Goal: Task Accomplishment & Management: Use online tool/utility

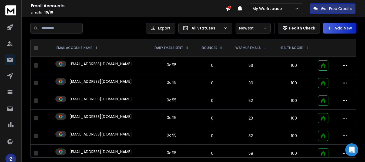
click at [93, 60] on td "[EMAIL_ADDRESS][DOMAIN_NAME]" at bounding box center [100, 66] width 96 height 18
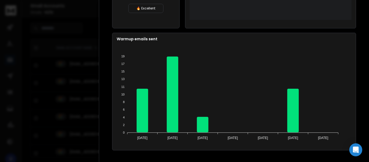
scroll to position [278, 0]
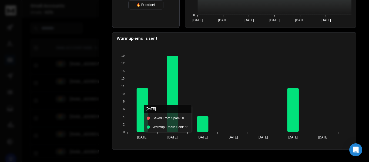
click at [91, 84] on div at bounding box center [184, 81] width 369 height 162
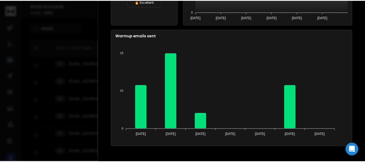
scroll to position [267, 0]
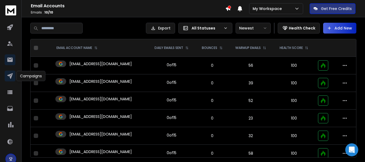
click at [10, 74] on icon at bounding box center [10, 76] width 6 height 6
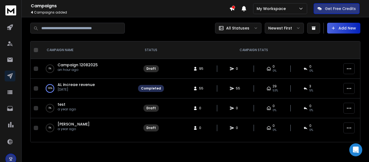
click at [112, 68] on div "0 % Campaign 12082025 an hour ago" at bounding box center [88, 68] width 84 height 13
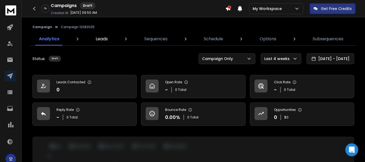
click at [102, 41] on p "Leads" at bounding box center [102, 39] width 12 height 6
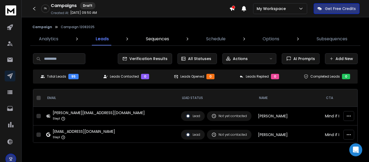
click at [159, 39] on p "Sequences" at bounding box center [157, 39] width 23 height 6
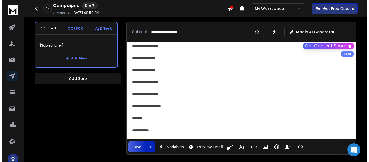
scroll to position [32, 0]
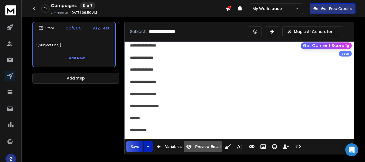
click at [204, 147] on span "Preview Email" at bounding box center [208, 146] width 28 height 5
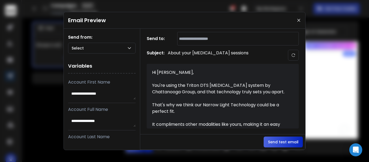
scroll to position [17, 0]
click at [276, 142] on button "Send test email" at bounding box center [282, 141] width 39 height 11
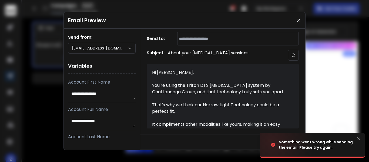
click at [357, 137] on div "Something went wrong while sending the email. Please try again." at bounding box center [314, 145] width 100 height 24
click at [358, 139] on div "Something went wrong while sending the email. Please try again." at bounding box center [314, 145] width 100 height 24
click at [196, 145] on div "Send test email" at bounding box center [222, 142] width 165 height 16
click at [299, 19] on icon at bounding box center [298, 20] width 4 height 4
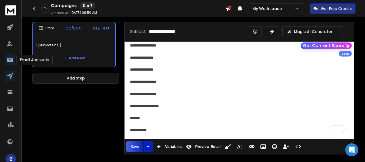
click at [10, 59] on icon at bounding box center [9, 59] width 5 height 4
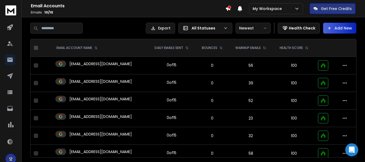
click at [103, 65] on p "[EMAIL_ADDRESS][DOMAIN_NAME]" at bounding box center [100, 63] width 62 height 5
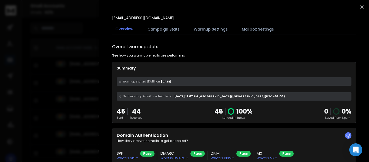
click at [203, 28] on button "Warmup Settings" at bounding box center [210, 29] width 40 height 12
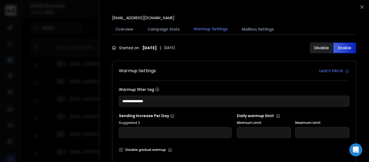
click at [127, 25] on button "Overview" at bounding box center [124, 29] width 25 height 12
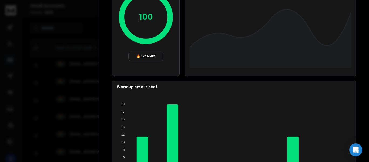
scroll to position [225, 0]
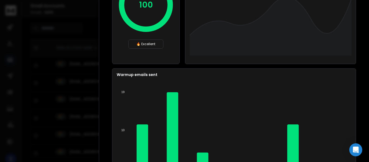
click at [79, 81] on div at bounding box center [184, 81] width 369 height 162
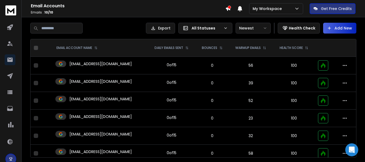
click at [95, 80] on p "[EMAIL_ADDRESS][DOMAIN_NAME]" at bounding box center [100, 81] width 62 height 5
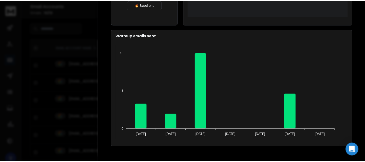
scroll to position [264, 0]
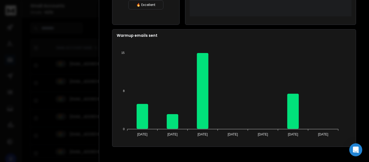
click at [89, 80] on div at bounding box center [184, 81] width 369 height 162
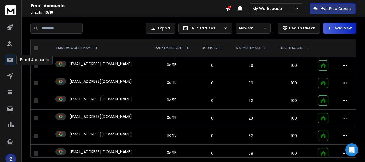
click at [11, 60] on icon at bounding box center [9, 59] width 5 height 4
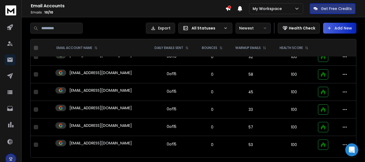
scroll to position [79, 0]
click at [100, 124] on p "[EMAIL_ADDRESS][DOMAIN_NAME]" at bounding box center [100, 124] width 62 height 5
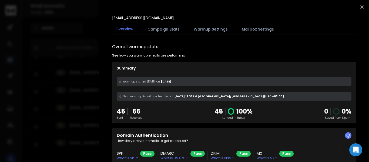
click at [62, 60] on div at bounding box center [184, 81] width 369 height 162
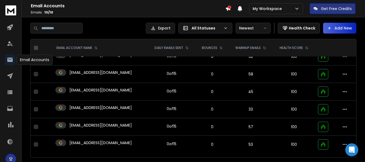
click at [12, 59] on icon at bounding box center [9, 59] width 5 height 4
click at [12, 60] on icon at bounding box center [9, 59] width 5 height 4
click at [9, 75] on icon at bounding box center [10, 76] width 6 height 6
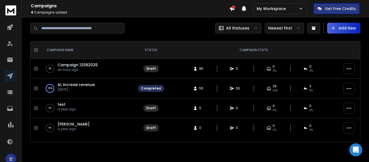
click at [97, 65] on div "0 % Campaign 12082025 an hour ago" at bounding box center [88, 68] width 84 height 13
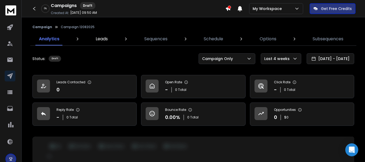
click at [100, 35] on link "Leads" at bounding box center [101, 38] width 19 height 13
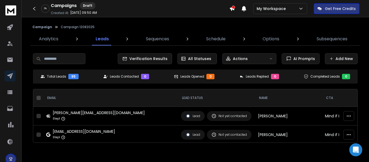
click at [105, 38] on p "Leads" at bounding box center [102, 39] width 13 height 6
click at [47, 38] on p "Analytics" at bounding box center [48, 39] width 19 height 6
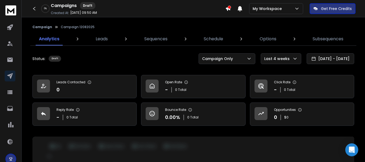
click at [40, 26] on button "Campaign" at bounding box center [42, 27] width 20 height 4
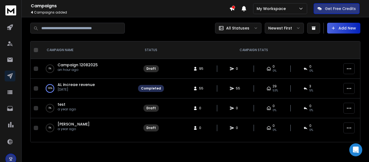
click at [103, 70] on div "0 % Campaign 12082025 an hour ago" at bounding box center [88, 68] width 84 height 13
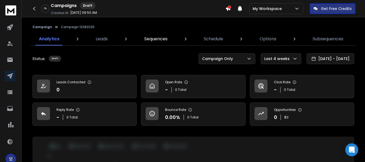
click at [152, 40] on p "Sequences" at bounding box center [155, 39] width 23 height 6
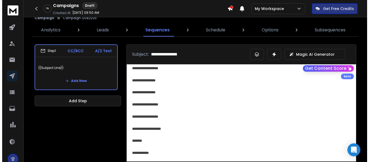
scroll to position [32, 0]
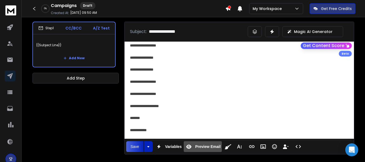
click at [204, 144] on span "Preview Email" at bounding box center [208, 146] width 28 height 5
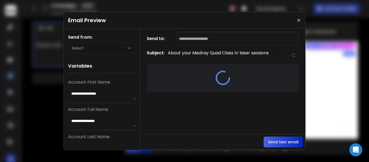
scroll to position [17, 0]
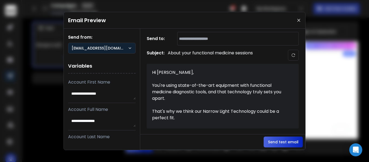
click at [112, 46] on p "[EMAIL_ADDRESS][DOMAIN_NAME]" at bounding box center [100, 47] width 56 height 5
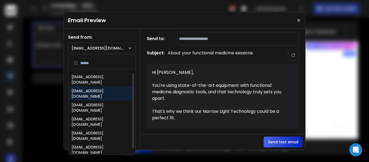
click at [97, 88] on div "[EMAIL_ADDRESS][DOMAIN_NAME]" at bounding box center [102, 93] width 60 height 11
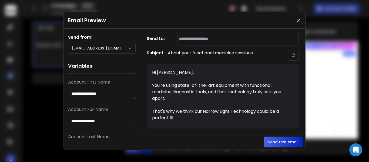
click at [278, 141] on button "Send test email" at bounding box center [282, 141] width 39 height 11
click at [119, 47] on div "[EMAIL_ADDRESS][DOMAIN_NAME]" at bounding box center [102, 47] width 60 height 5
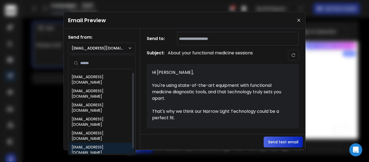
click at [90, 144] on div "[EMAIL_ADDRESS][DOMAIN_NAME]" at bounding box center [102, 149] width 60 height 11
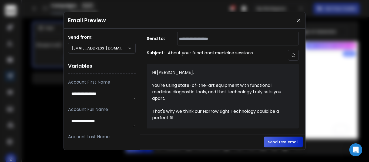
click at [274, 141] on button "Send test email" at bounding box center [282, 141] width 39 height 11
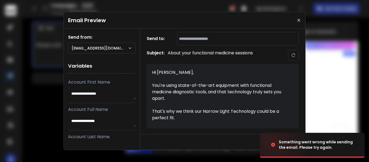
click at [296, 18] on icon at bounding box center [298, 20] width 4 height 4
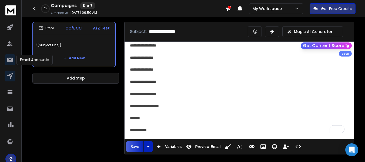
click at [11, 57] on icon at bounding box center [10, 59] width 6 height 6
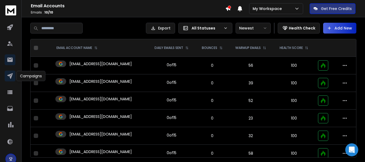
click at [10, 76] on icon at bounding box center [10, 76] width 6 height 6
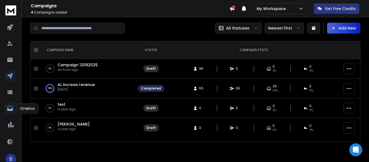
click at [11, 113] on link at bounding box center [10, 108] width 11 height 11
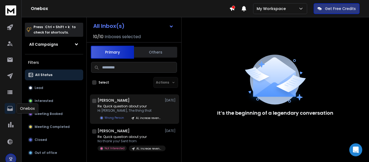
click at [140, 109] on p "Hi Nate, The thing that" at bounding box center [129, 110] width 65 height 4
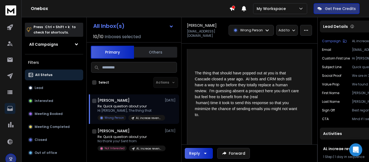
scroll to position [4, 0]
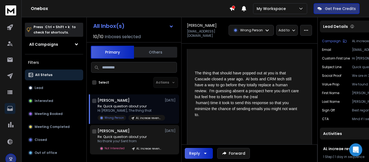
click at [142, 128] on div "Dionne Kellogg 08 Aug" at bounding box center [136, 130] width 79 height 5
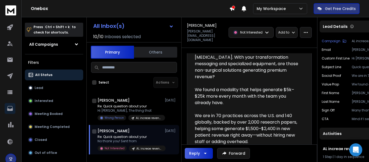
scroll to position [173, 0]
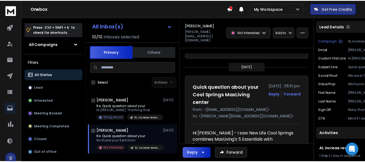
scroll to position [272, 0]
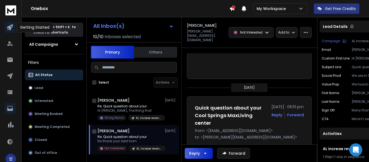
click at [13, 28] on link at bounding box center [10, 27] width 11 height 11
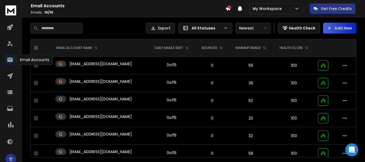
click at [10, 60] on icon at bounding box center [9, 59] width 5 height 4
click at [79, 64] on p "admin@medwaveus.com" at bounding box center [100, 63] width 62 height 5
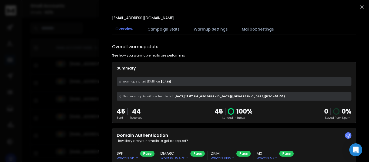
click at [249, 29] on button "Mailbox Settings" at bounding box center [257, 29] width 39 height 12
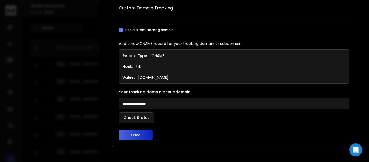
scroll to position [249, 0]
click at [137, 118] on button "Check Status" at bounding box center [136, 117] width 35 height 11
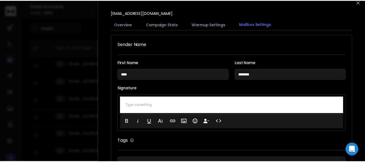
scroll to position [0, 0]
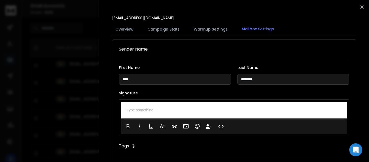
click at [130, 25] on button "Overview" at bounding box center [124, 29] width 25 height 12
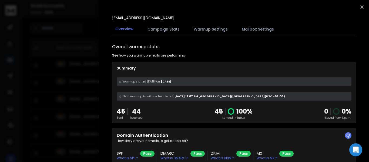
click at [360, 5] on icon "button" at bounding box center [361, 6] width 5 height 5
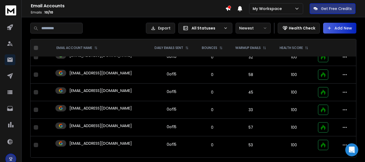
scroll to position [79, 0]
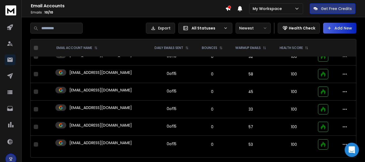
click at [350, 149] on icon "Open Intercom Messenger" at bounding box center [351, 149] width 6 height 7
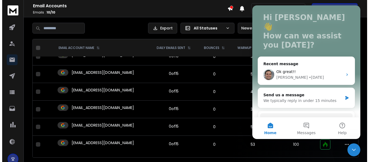
scroll to position [54, 0]
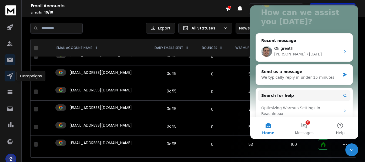
click at [10, 77] on icon at bounding box center [10, 76] width 6 height 6
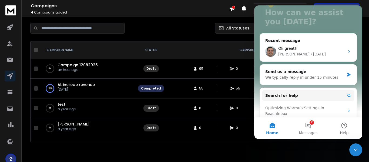
click at [356, 150] on icon "Close Intercom Messenger" at bounding box center [355, 149] width 6 height 6
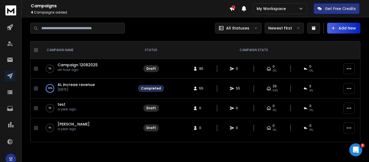
click at [106, 67] on div "0 % Campaign 12082025 an hour ago" at bounding box center [88, 68] width 84 height 13
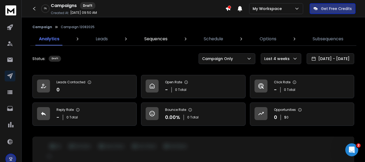
click at [146, 41] on p "Sequences" at bounding box center [155, 39] width 23 height 6
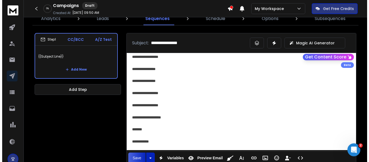
scroll to position [32, 0]
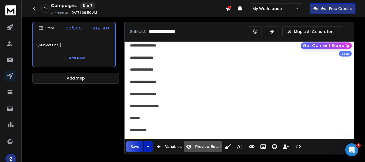
click at [206, 146] on span "Preview Email" at bounding box center [208, 146] width 28 height 5
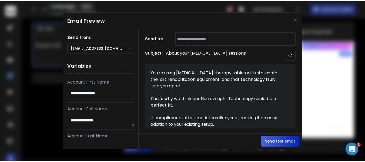
scroll to position [0, 0]
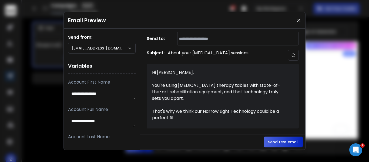
click at [282, 141] on button "Send test email" at bounding box center [282, 141] width 39 height 11
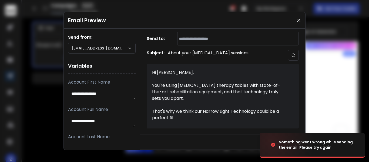
click at [298, 21] on icon at bounding box center [298, 20] width 4 height 4
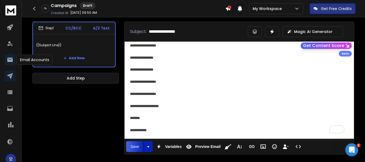
click at [10, 60] on icon at bounding box center [10, 59] width 6 height 6
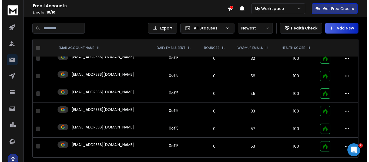
scroll to position [79, 0]
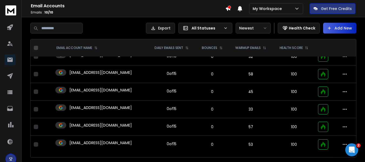
click at [106, 106] on p "[EMAIL_ADDRESS][DOMAIN_NAME]" at bounding box center [100, 107] width 62 height 5
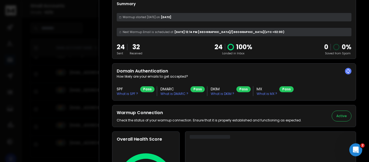
scroll to position [54, 0]
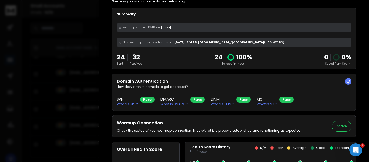
click at [358, 151] on icon "Open Intercom Messenger" at bounding box center [355, 149] width 9 height 9
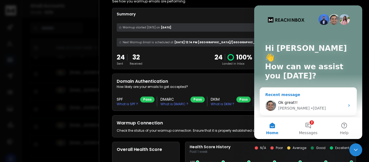
click at [291, 100] on span "Ok great!!" at bounding box center [287, 102] width 19 height 4
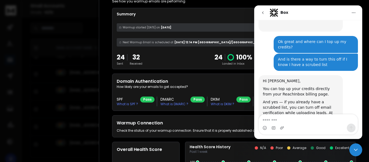
click at [278, 120] on textarea "Message…" at bounding box center [308, 118] width 99 height 9
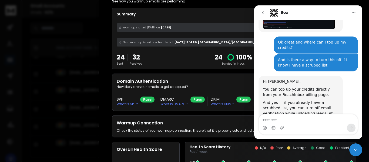
scroll to position [376, 0]
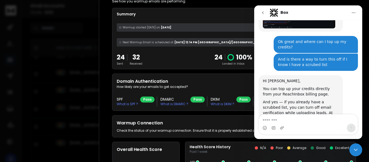
type textarea "**********"
click at [263, 13] on icon "go back" at bounding box center [262, 13] width 4 height 4
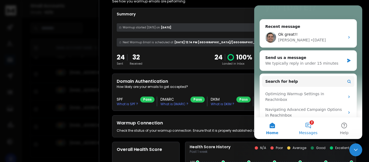
scroll to position [81, 0]
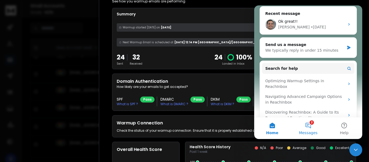
click at [307, 124] on button "2 Messages" at bounding box center [308, 128] width 36 height 22
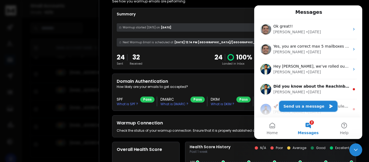
click at [304, 107] on button "Send us a message" at bounding box center [308, 106] width 58 height 11
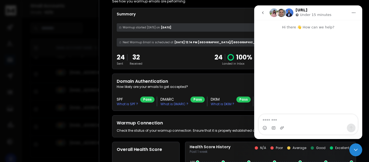
click at [283, 118] on textarea "Message…" at bounding box center [308, 118] width 99 height 9
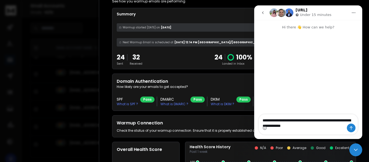
type textarea "**********"
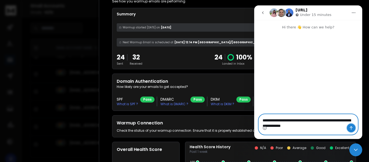
click at [351, 128] on icon "Send a message…" at bounding box center [351, 127] width 4 height 4
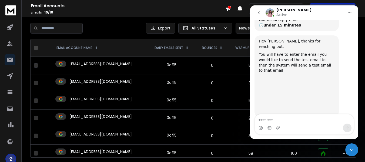
scroll to position [66, 0]
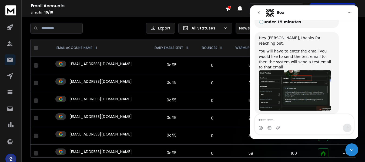
click at [349, 13] on icon "Home" at bounding box center [349, 13] width 4 height 4
click at [352, 12] on button "Home" at bounding box center [349, 13] width 10 height 10
click at [350, 147] on icon "Close Intercom Messenger" at bounding box center [351, 149] width 6 height 6
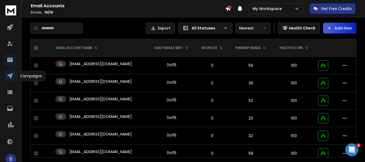
click at [10, 74] on icon at bounding box center [10, 76] width 6 height 6
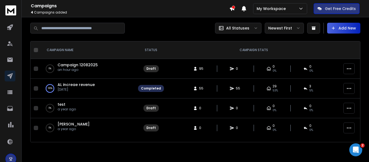
click at [104, 64] on div "0 % Campaign 12082025 an hour ago" at bounding box center [88, 68] width 84 height 13
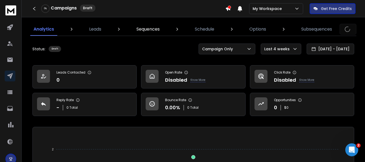
click at [148, 29] on p "Sequences" at bounding box center [147, 29] width 23 height 6
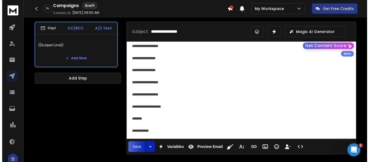
scroll to position [17, 0]
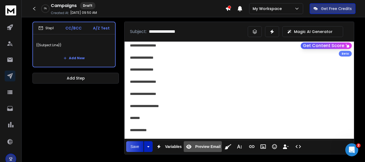
click at [204, 146] on span "Preview Email" at bounding box center [208, 146] width 28 height 5
